Goal: Find specific page/section: Find specific page/section

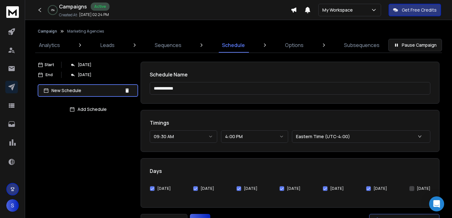
scroll to position [17, 0]
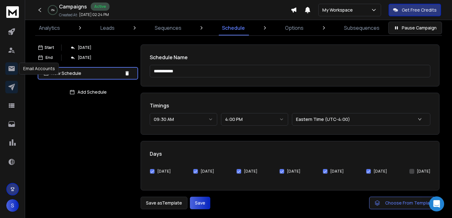
click at [11, 70] on icon at bounding box center [11, 68] width 6 height 5
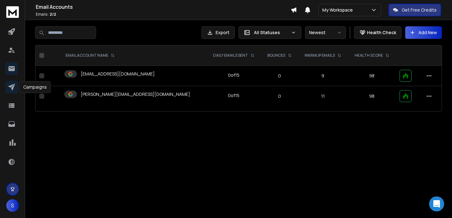
click at [13, 83] on link at bounding box center [11, 87] width 13 height 13
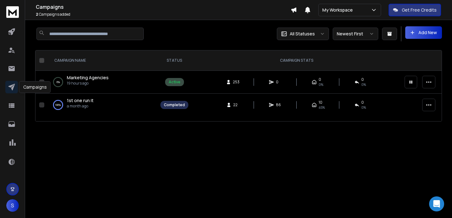
click at [221, 134] on div "Campaigns 2 Campaigns Added All Statuses Newest First Add New CAMPAIGN NAME STA…" at bounding box center [238, 135] width 407 height 218
